Goal: Task Accomplishment & Management: Manage account settings

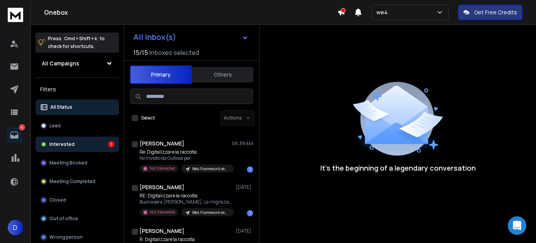
click at [80, 143] on button "Interested 1" at bounding box center [78, 143] width 84 height 15
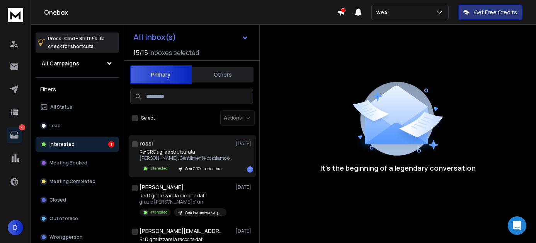
click at [236, 161] on div "Re: CRO agile e strutturata Buongiorno [PERSON_NAME], Gentilmente possiamo orga…" at bounding box center [197, 161] width 114 height 24
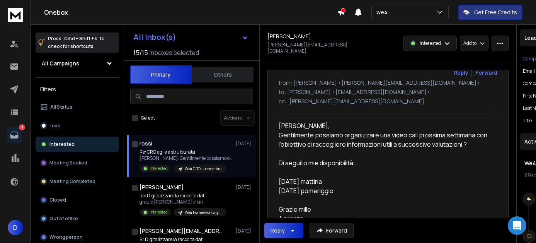
scroll to position [30, 0]
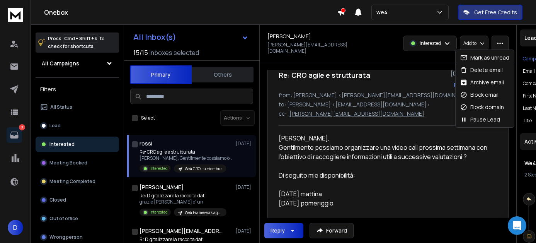
click at [504, 40] on icon "button" at bounding box center [500, 43] width 7 height 7
click at [489, 58] on div "Mark as unread" at bounding box center [484, 58] width 49 height 8
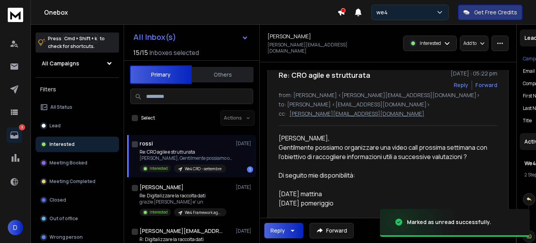
click at [423, 11] on div "we4" at bounding box center [410, 13] width 67 height 8
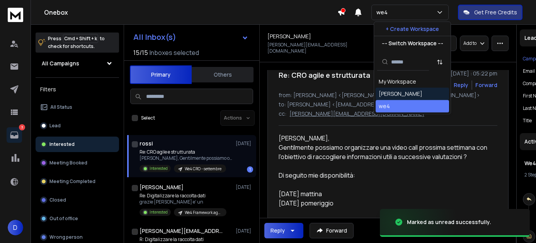
click at [398, 96] on div "[PERSON_NAME]" at bounding box center [401, 94] width 44 height 8
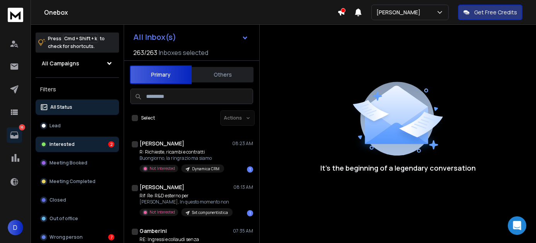
click at [102, 145] on button "Interested 2" at bounding box center [78, 143] width 84 height 15
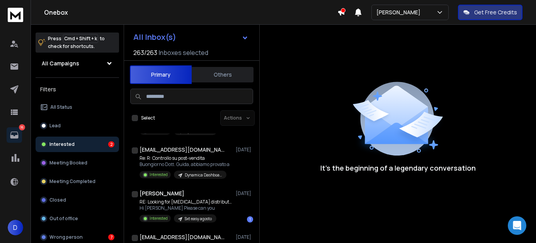
scroll to position [126, 0]
